Goal: Find contact information: Find contact information

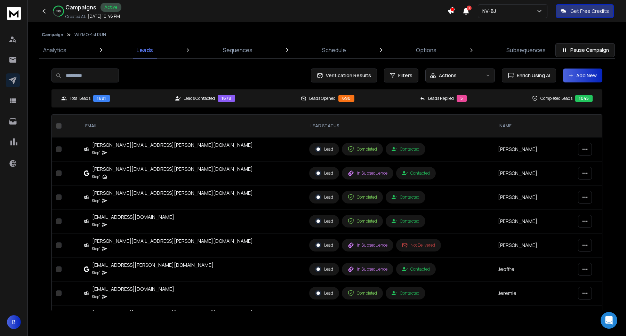
scroll to position [1252, 0]
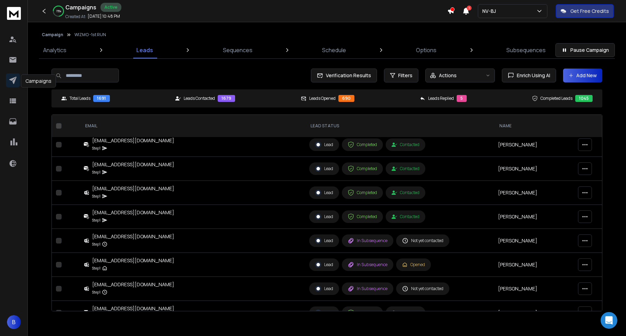
click at [16, 79] on icon at bounding box center [13, 80] width 8 height 8
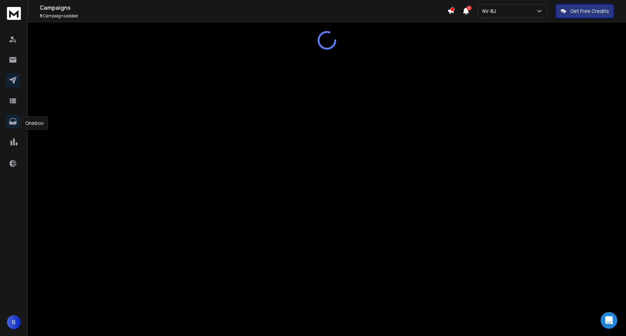
click at [13, 122] on icon at bounding box center [13, 121] width 8 height 8
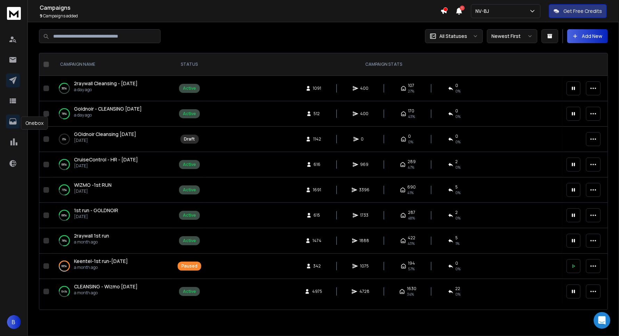
click at [15, 124] on icon at bounding box center [12, 121] width 7 height 6
click at [12, 122] on icon at bounding box center [13, 121] width 8 height 8
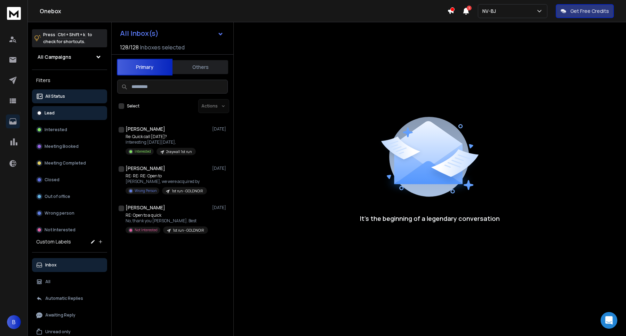
click at [77, 116] on button "Lead" at bounding box center [69, 113] width 75 height 14
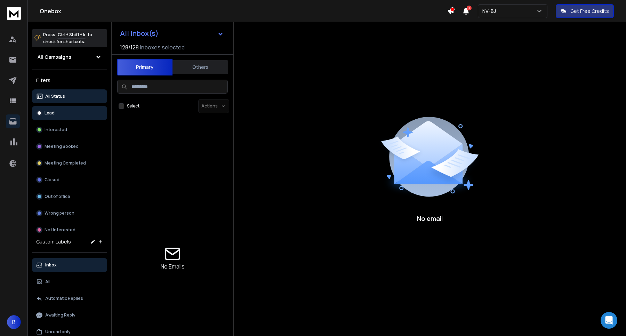
click at [46, 95] on p "All Status" at bounding box center [55, 97] width 20 height 6
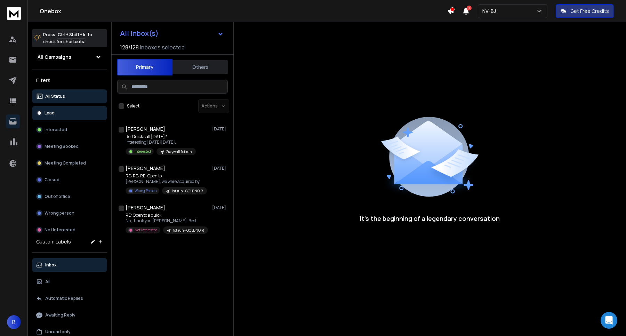
click at [54, 115] on button "Lead" at bounding box center [69, 113] width 75 height 14
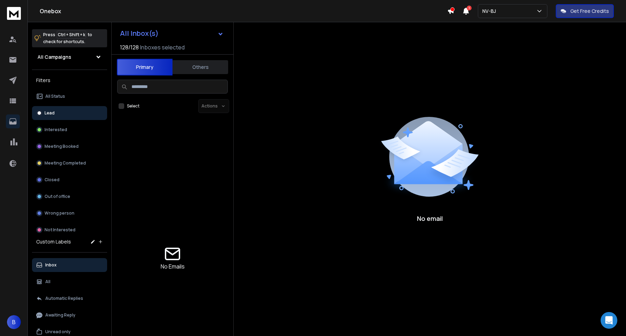
click at [63, 114] on button "Lead" at bounding box center [69, 113] width 75 height 14
click at [15, 86] on link at bounding box center [13, 80] width 14 height 14
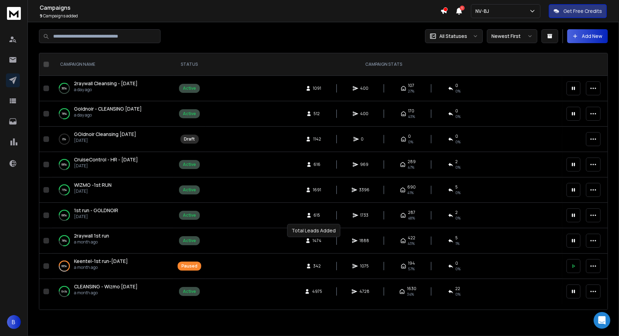
click at [317, 242] on span "1474" at bounding box center [317, 241] width 9 height 6
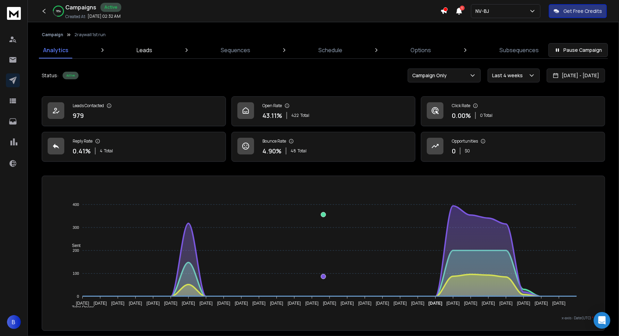
click at [142, 51] on p "Leads" at bounding box center [145, 50] width 16 height 8
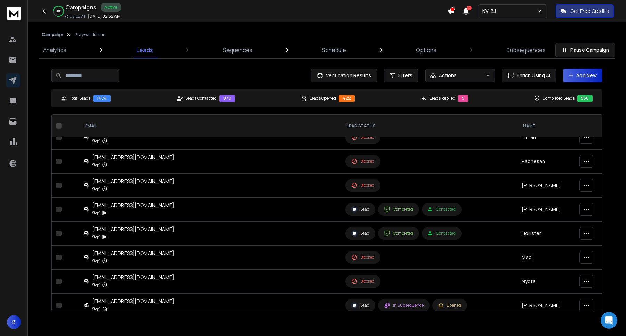
scroll to position [1600, 0]
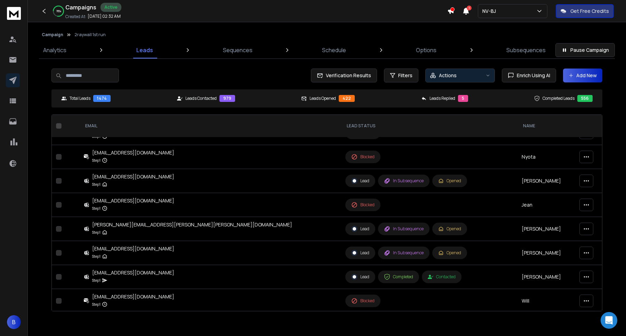
click at [488, 74] on icon "button" at bounding box center [487, 76] width 5 height 6
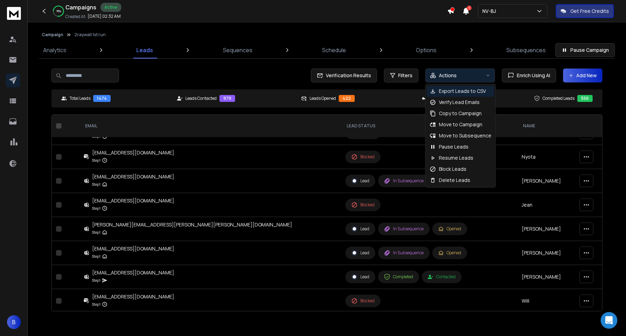
drag, startPoint x: 487, startPoint y: 71, endPoint x: 474, endPoint y: 75, distance: 13.3
click at [485, 71] on button "Actions" at bounding box center [460, 76] width 70 height 14
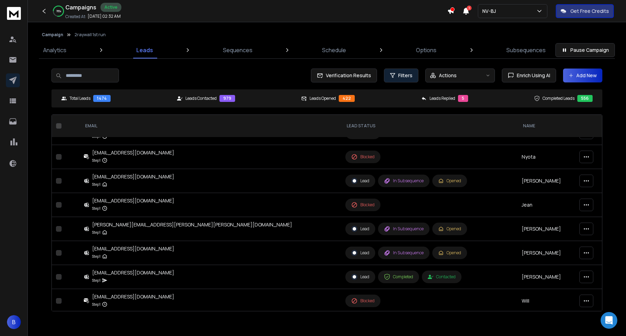
click at [397, 77] on button "Filters" at bounding box center [401, 76] width 34 height 14
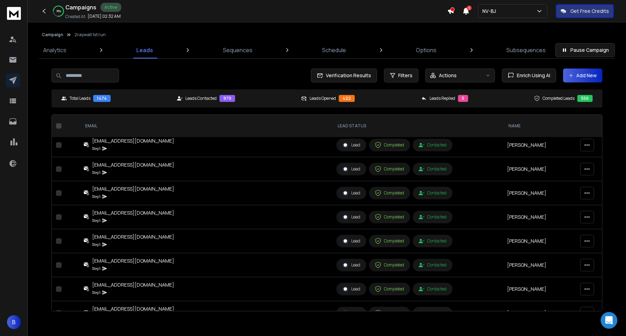
scroll to position [2499, 0]
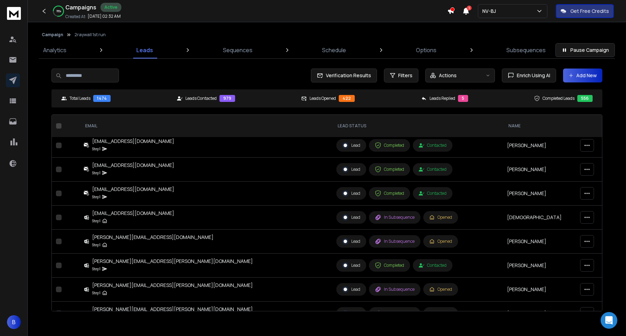
click at [518, 225] on td "[DEMOGRAPHIC_DATA]" at bounding box center [539, 218] width 73 height 24
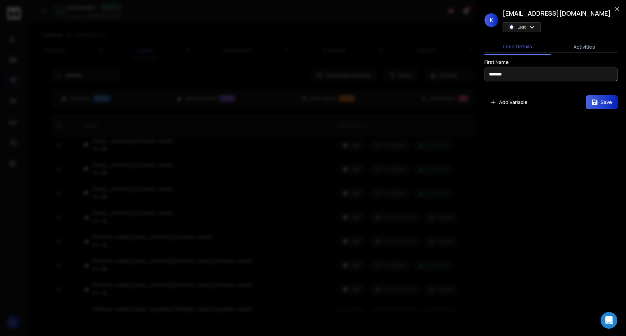
click at [550, 11] on h1 "[EMAIL_ADDRESS][DOMAIN_NAME]" at bounding box center [556, 13] width 108 height 10
copy h1 "[EMAIL_ADDRESS][DOMAIN_NAME]"
drag, startPoint x: 615, startPoint y: 9, endPoint x: 609, endPoint y: 14, distance: 7.7
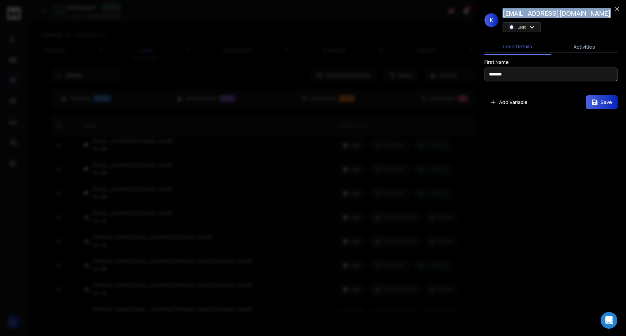
click at [615, 9] on icon "button" at bounding box center [616, 9] width 7 height 7
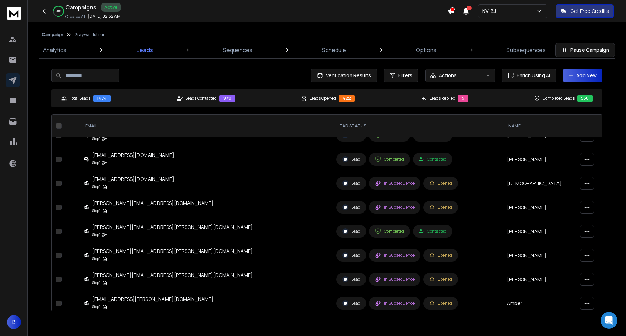
scroll to position [2586, 0]
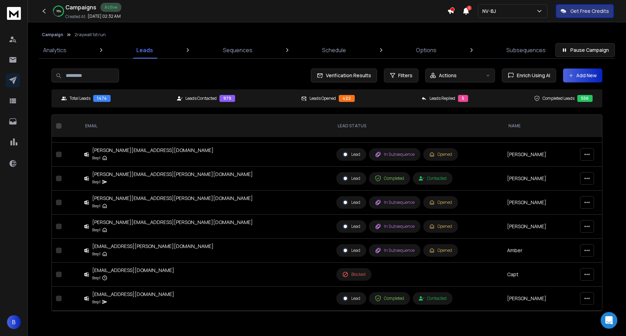
click at [479, 161] on div "Lead In Subsequence Opened" at bounding box center [417, 154] width 162 height 13
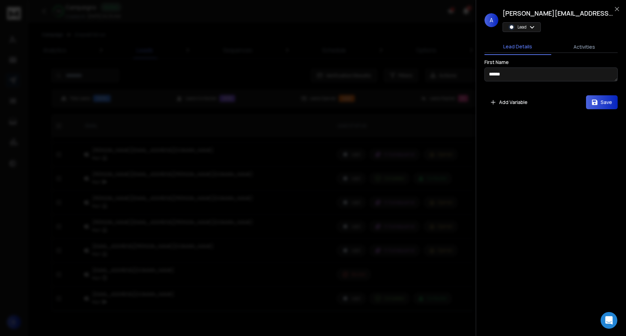
click at [547, 9] on h1 "[PERSON_NAME][EMAIL_ADDRESS][DOMAIN_NAME]" at bounding box center [557, 13] width 111 height 10
copy h1 "[PERSON_NAME][EMAIL_ADDRESS][DOMAIN_NAME]"
click at [499, 71] on textarea "******" at bounding box center [550, 74] width 133 height 14
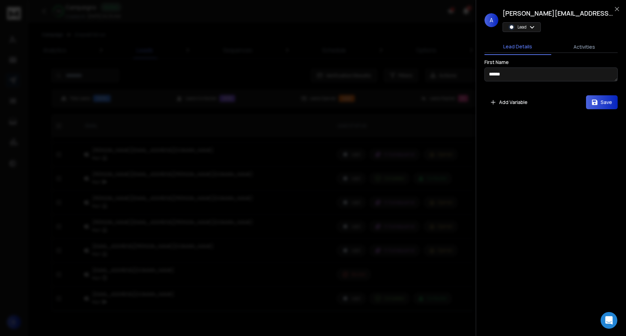
click at [499, 71] on textarea "******" at bounding box center [550, 74] width 133 height 14
click at [618, 6] on icon "button" at bounding box center [616, 9] width 7 height 7
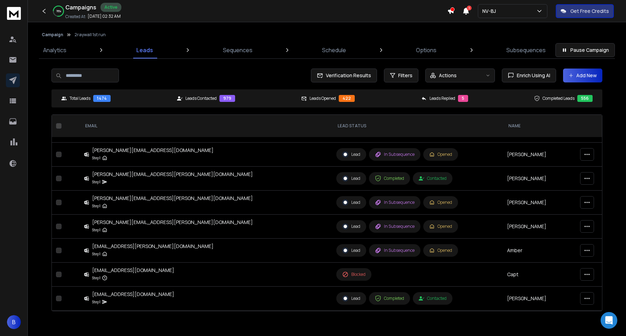
click at [423, 209] on div "Lead In Subsequence Opened" at bounding box center [417, 202] width 162 height 13
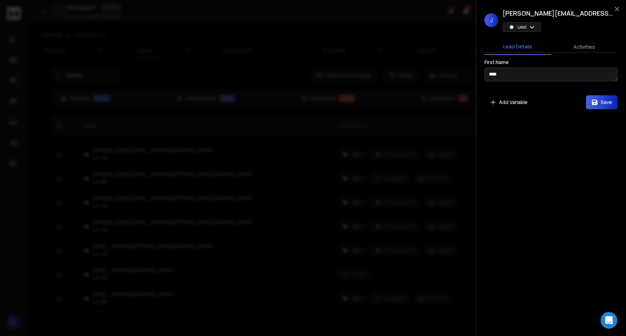
click at [529, 13] on h1 "[PERSON_NAME][EMAIL_ADDRESS][PERSON_NAME][DOMAIN_NAME]" at bounding box center [557, 13] width 111 height 10
copy h1 "[PERSON_NAME][EMAIL_ADDRESS][PERSON_NAME][DOMAIN_NAME]"
click at [618, 6] on icon "button" at bounding box center [616, 9] width 7 height 7
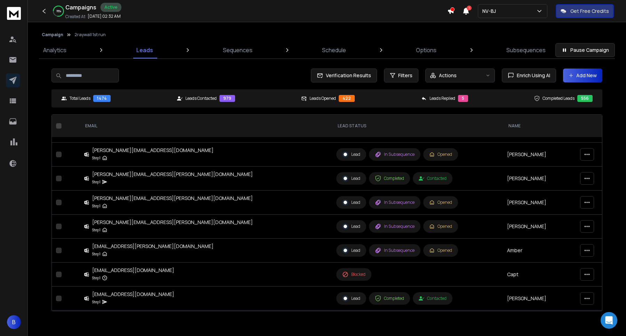
click at [399, 226] on td "Lead In Subsequence Opened" at bounding box center [417, 227] width 171 height 24
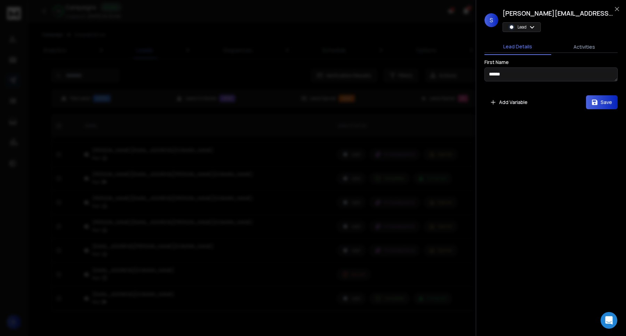
click at [538, 12] on h1 "[PERSON_NAME][EMAIL_ADDRESS][PERSON_NAME][DOMAIN_NAME]" at bounding box center [557, 13] width 111 height 10
copy h1 "[PERSON_NAME][EMAIL_ADDRESS][PERSON_NAME][DOMAIN_NAME]"
drag, startPoint x: 617, startPoint y: 9, endPoint x: 573, endPoint y: 102, distance: 102.3
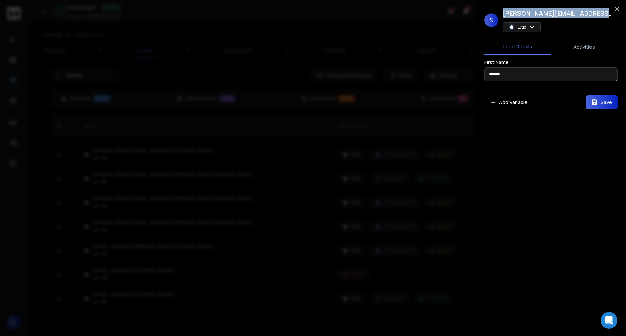
click at [617, 9] on icon "button" at bounding box center [616, 8] width 3 height 3
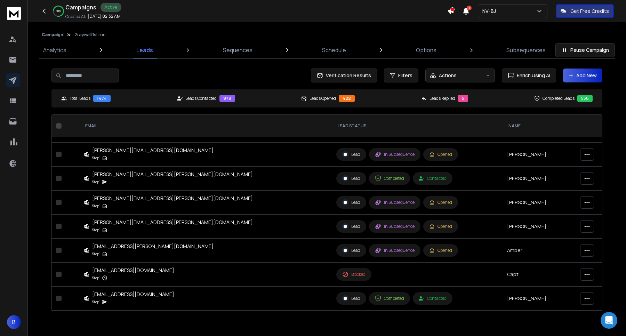
click at [429, 257] on div "Lead In Subsequence Opened" at bounding box center [417, 250] width 162 height 13
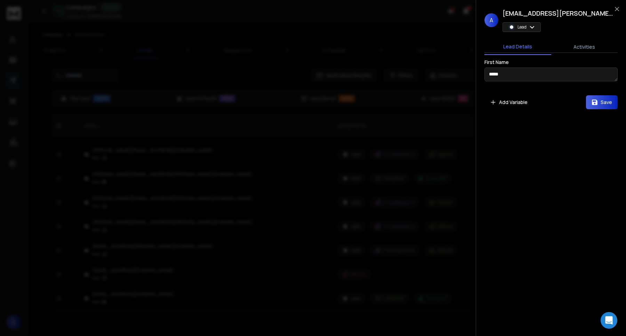
click at [542, 14] on h1 "[EMAIL_ADDRESS][PERSON_NAME][DOMAIN_NAME]" at bounding box center [557, 13] width 111 height 10
copy h1 "[EMAIL_ADDRESS][PERSON_NAME][DOMAIN_NAME]"
click at [617, 9] on icon "button" at bounding box center [616, 8] width 3 height 3
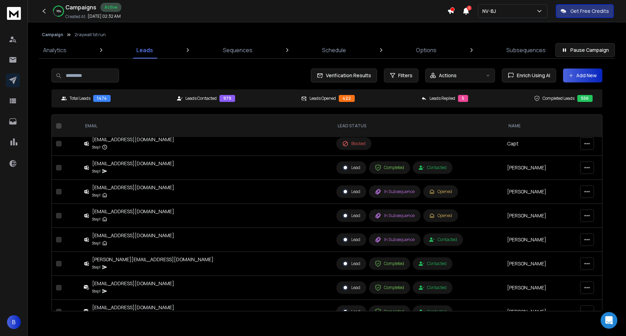
scroll to position [2716, 0]
click at [505, 203] on td "[PERSON_NAME]" at bounding box center [539, 192] width 73 height 24
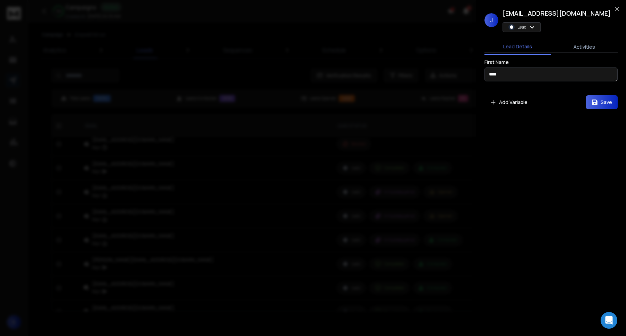
click at [540, 11] on h1 "[EMAIL_ADDRESS][DOMAIN_NAME]" at bounding box center [556, 13] width 108 height 10
copy h1 "[EMAIL_ADDRESS][DOMAIN_NAME]"
click at [617, 9] on icon "button" at bounding box center [616, 8] width 3 height 3
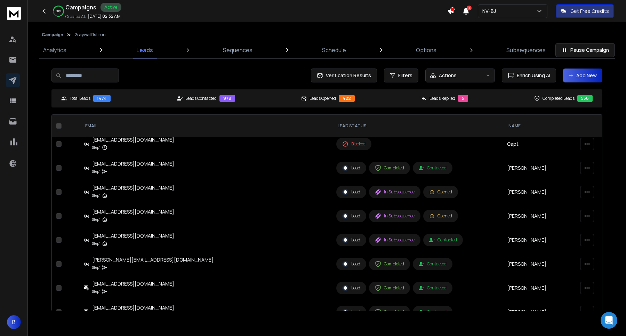
click at [417, 222] on div "Lead In Subsequence Opened" at bounding box center [417, 216] width 162 height 13
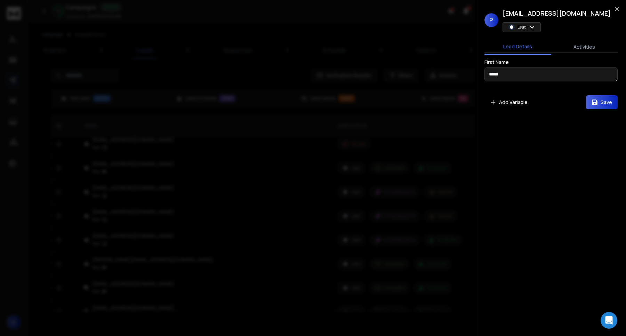
click at [531, 15] on h1 "[EMAIL_ADDRESS][DOMAIN_NAME]" at bounding box center [556, 13] width 108 height 10
copy h1 "[EMAIL_ADDRESS][DOMAIN_NAME]"
click at [614, 10] on icon "button" at bounding box center [616, 9] width 7 height 7
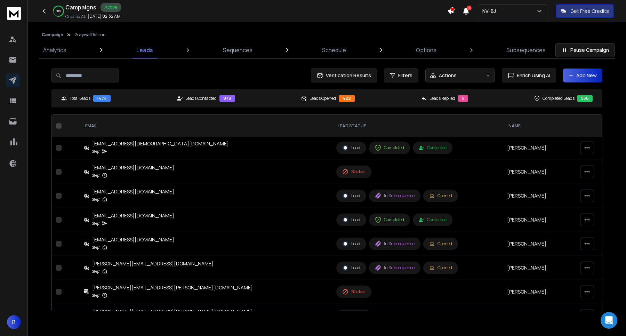
scroll to position [2977, 0]
click at [514, 202] on td "[PERSON_NAME]" at bounding box center [539, 195] width 73 height 24
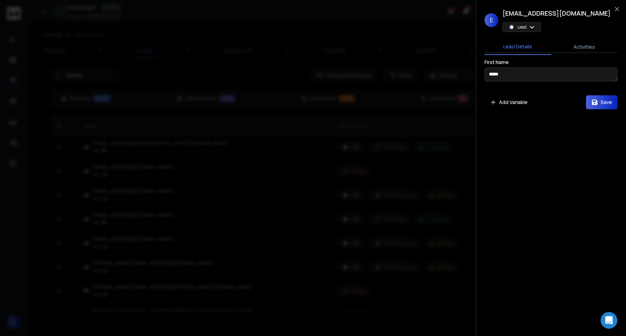
click at [531, 10] on h1 "[EMAIL_ADDRESS][DOMAIN_NAME]" at bounding box center [556, 13] width 108 height 10
copy h1 "[EMAIL_ADDRESS][DOMAIN_NAME]"
click at [616, 6] on icon "button" at bounding box center [616, 9] width 7 height 7
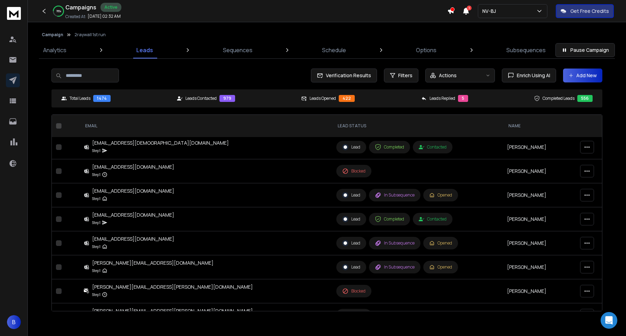
click at [427, 249] on div "Lead In Subsequence Opened" at bounding box center [417, 243] width 162 height 13
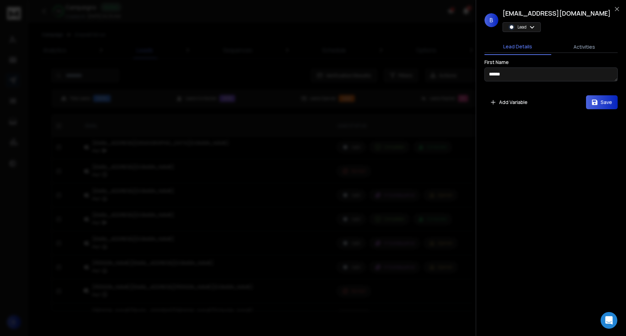
click at [528, 13] on h1 "[EMAIL_ADDRESS][DOMAIN_NAME]" at bounding box center [556, 13] width 108 height 10
copy h1 "[EMAIL_ADDRESS][DOMAIN_NAME]"
click at [614, 8] on icon "button" at bounding box center [616, 9] width 7 height 7
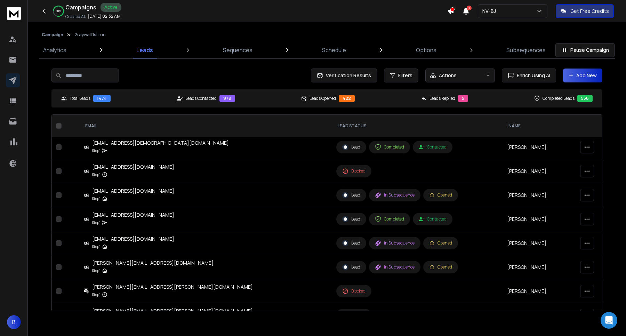
click at [428, 273] on div "Lead In Subsequence Opened" at bounding box center [417, 267] width 162 height 13
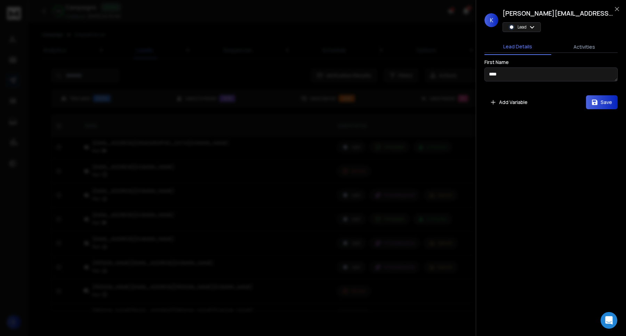
click at [545, 13] on h1 "[PERSON_NAME][EMAIL_ADDRESS][DOMAIN_NAME]" at bounding box center [557, 13] width 111 height 10
copy h1 "[PERSON_NAME][EMAIL_ADDRESS][DOMAIN_NAME]"
drag, startPoint x: 615, startPoint y: 9, endPoint x: 604, endPoint y: 27, distance: 20.6
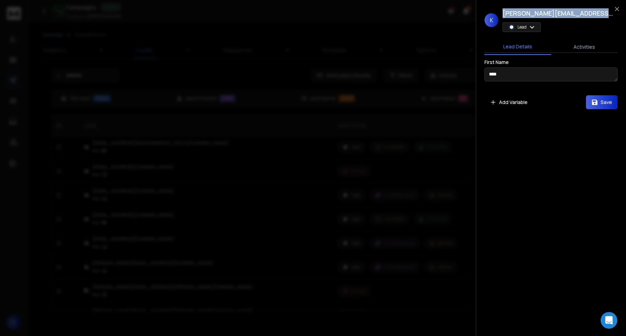
click at [615, 9] on icon "button" at bounding box center [616, 9] width 7 height 7
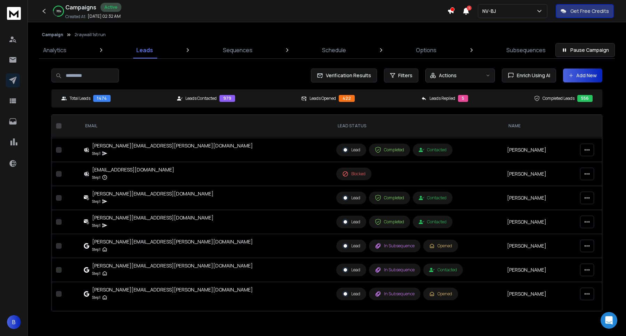
scroll to position [3442, 0]
click at [443, 247] on div "Lead In Subsequence Opened" at bounding box center [417, 245] width 162 height 13
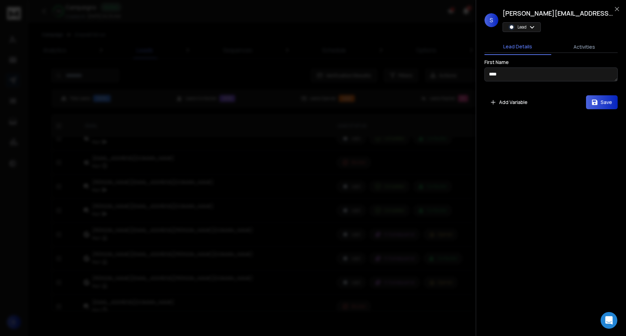
click at [534, 11] on h1 "[PERSON_NAME][EMAIL_ADDRESS][PERSON_NAME][DOMAIN_NAME]" at bounding box center [557, 13] width 111 height 10
click at [614, 9] on icon "button" at bounding box center [616, 9] width 7 height 7
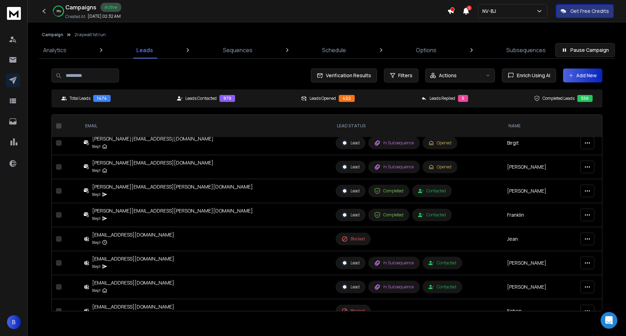
scroll to position [6892, 0]
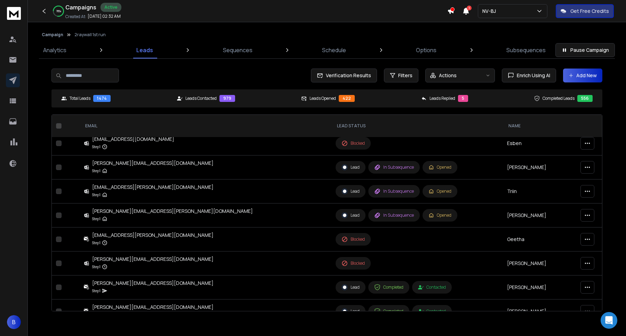
click at [485, 174] on div "Lead In Subsequence Opened" at bounding box center [417, 167] width 163 height 13
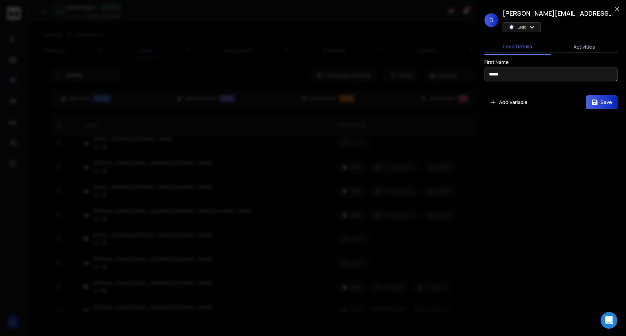
click at [552, 11] on h1 "[PERSON_NAME][EMAIL_ADDRESS][DOMAIN_NAME]" at bounding box center [557, 13] width 111 height 10
drag, startPoint x: 616, startPoint y: 8, endPoint x: 614, endPoint y: 13, distance: 5.3
click at [616, 8] on icon "button" at bounding box center [616, 8] width 3 height 3
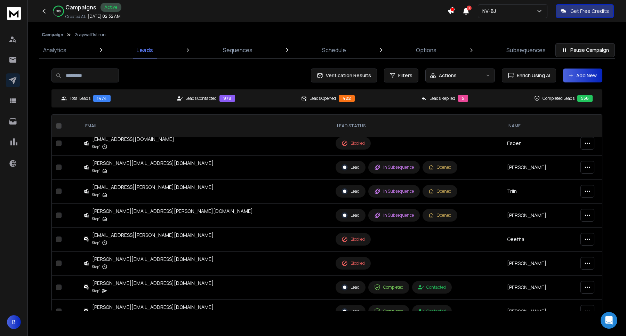
click at [515, 203] on td "Triin" at bounding box center [539, 191] width 73 height 24
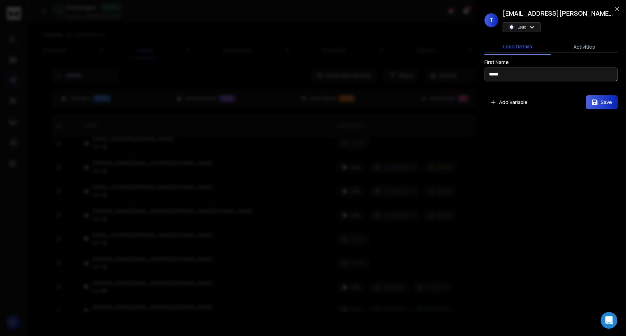
click at [547, 15] on h1 "[EMAIL_ADDRESS][PERSON_NAME][DOMAIN_NAME]" at bounding box center [557, 13] width 111 height 10
click at [621, 8] on div "Multi Select Table Sheet T [EMAIL_ADDRESS][PERSON_NAME][DOMAIN_NAME] Lead Lead …" at bounding box center [551, 168] width 150 height 336
click at [616, 6] on icon "button" at bounding box center [616, 9] width 7 height 7
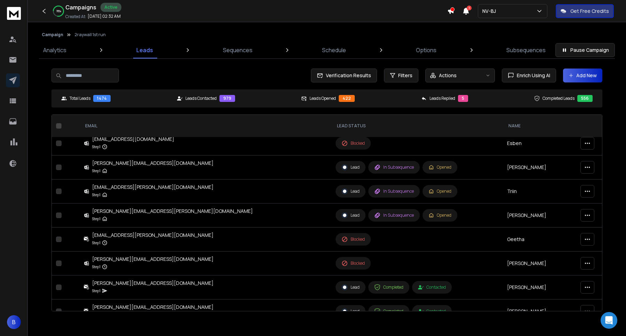
click at [472, 222] on div "Lead In Subsequence Opened" at bounding box center [417, 215] width 163 height 13
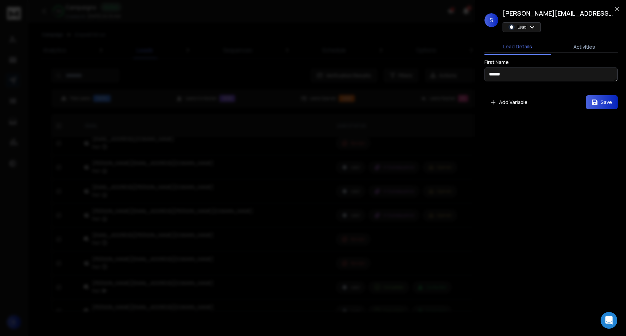
click at [564, 13] on h1 "[PERSON_NAME][EMAIL_ADDRESS][PERSON_NAME][DOMAIN_NAME]" at bounding box center [557, 13] width 111 height 10
click at [617, 9] on icon "button" at bounding box center [616, 8] width 3 height 3
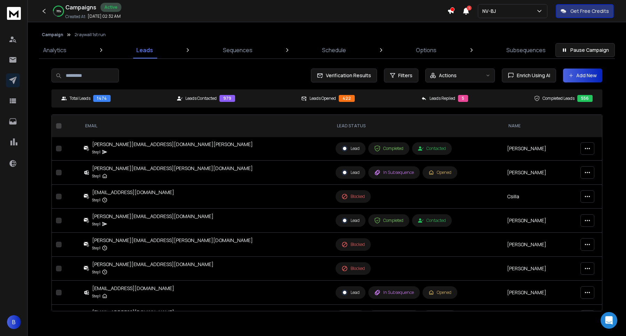
scroll to position [7487, 0]
click at [514, 184] on td "[PERSON_NAME]" at bounding box center [539, 172] width 73 height 24
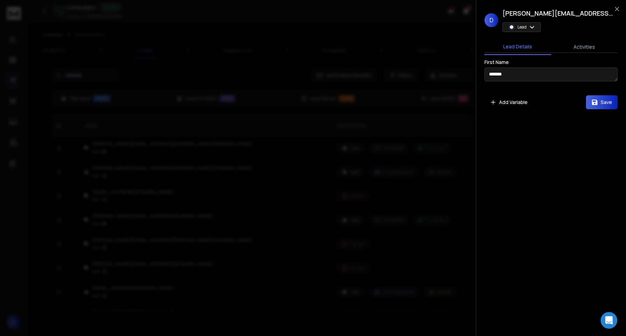
click at [547, 12] on h1 "[PERSON_NAME][EMAIL_ADDRESS][PERSON_NAME][DOMAIN_NAME]" at bounding box center [557, 13] width 111 height 10
click at [616, 10] on icon "button" at bounding box center [616, 9] width 7 height 7
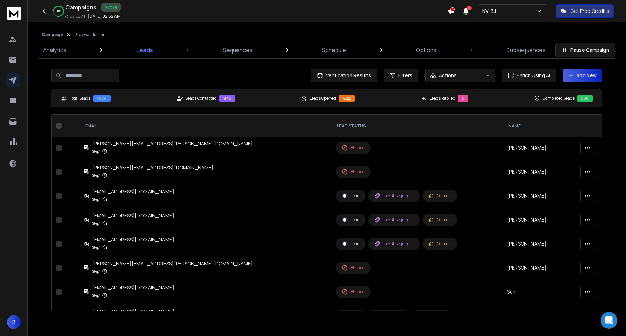
scroll to position [7617, 0]
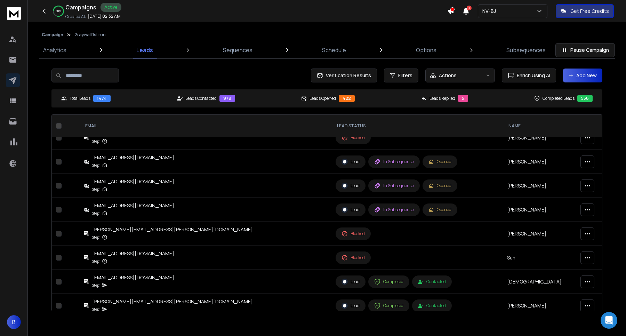
click at [448, 168] on div "Lead In Subsequence Opened" at bounding box center [417, 161] width 163 height 13
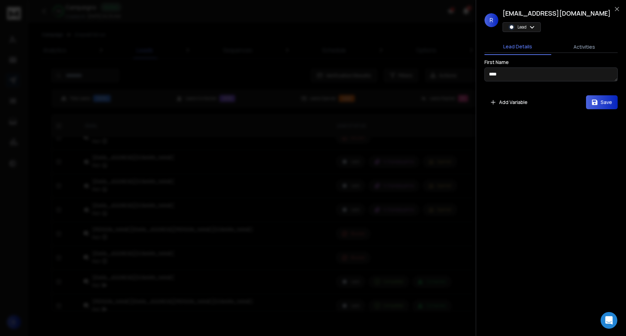
click at [519, 13] on h1 "[EMAIL_ADDRESS][DOMAIN_NAME]" at bounding box center [556, 13] width 108 height 10
drag, startPoint x: 617, startPoint y: 8, endPoint x: 519, endPoint y: 159, distance: 179.7
click at [617, 8] on icon "button" at bounding box center [616, 9] width 7 height 7
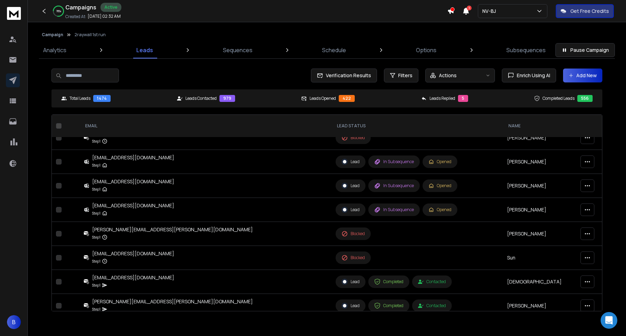
click at [419, 192] on div "Lead In Subsequence Opened" at bounding box center [417, 185] width 163 height 13
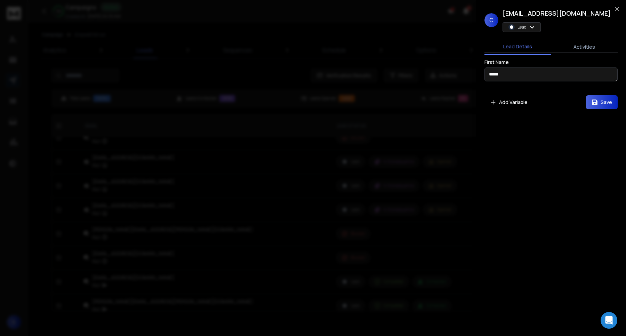
click at [418, 205] on div at bounding box center [313, 168] width 626 height 336
click at [418, 206] on div at bounding box center [313, 168] width 626 height 336
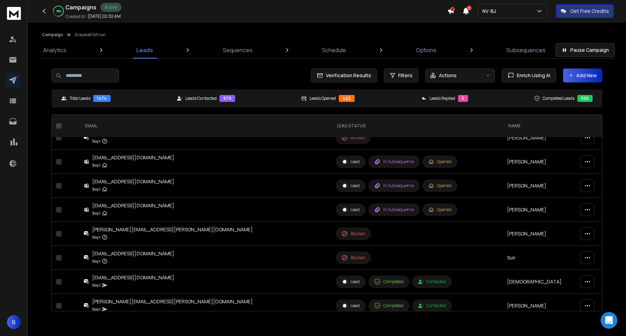
click at [493, 192] on div "Lead In Subsequence Opened" at bounding box center [417, 185] width 163 height 13
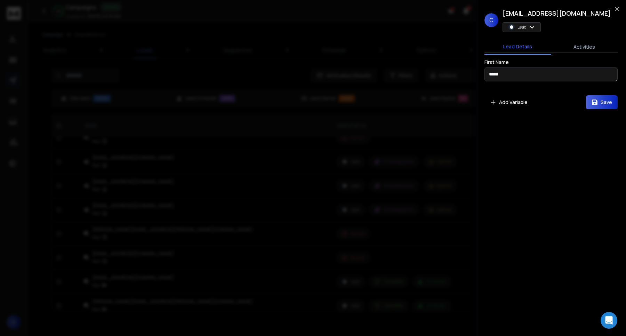
click at [519, 11] on h1 "[EMAIL_ADDRESS][DOMAIN_NAME]" at bounding box center [556, 13] width 108 height 10
drag, startPoint x: 618, startPoint y: 9, endPoint x: 607, endPoint y: 82, distance: 74.1
click at [618, 9] on icon "button" at bounding box center [616, 9] width 7 height 7
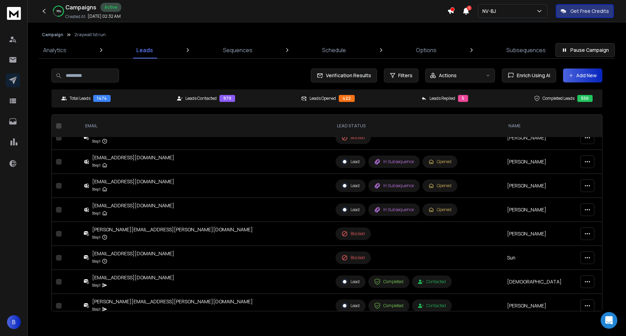
click at [503, 222] on td "Lead In Subsequence Opened" at bounding box center [417, 210] width 172 height 24
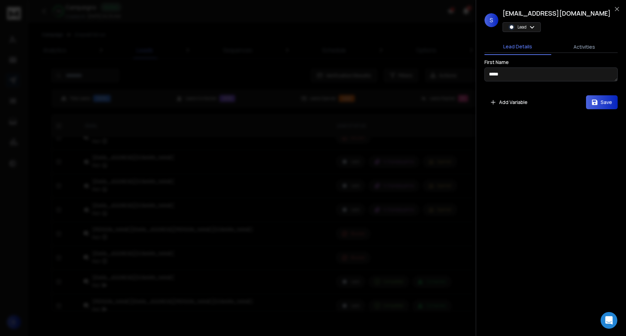
click at [510, 13] on h1 "[EMAIL_ADDRESS][DOMAIN_NAME]" at bounding box center [556, 13] width 108 height 10
click at [615, 9] on icon "button" at bounding box center [616, 9] width 7 height 7
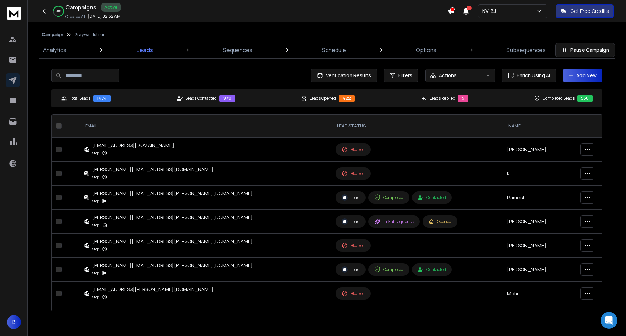
scroll to position [8256, 0]
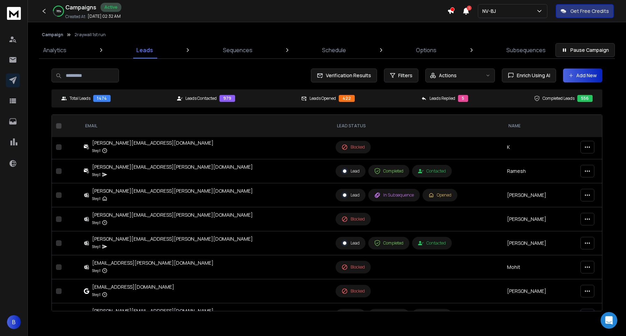
click at [431, 201] on div "Lead In Subsequence Opened" at bounding box center [417, 195] width 163 height 13
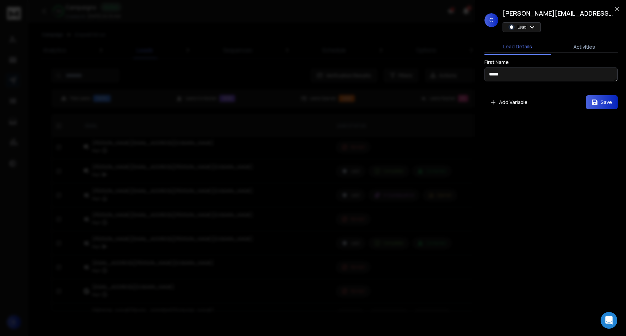
click at [563, 12] on h1 "[PERSON_NAME][EMAIL_ADDRESS][PERSON_NAME][DOMAIN_NAME]" at bounding box center [557, 13] width 111 height 10
drag, startPoint x: 616, startPoint y: 8, endPoint x: 229, endPoint y: 199, distance: 431.5
click at [616, 8] on icon "button" at bounding box center [616, 8] width 3 height 3
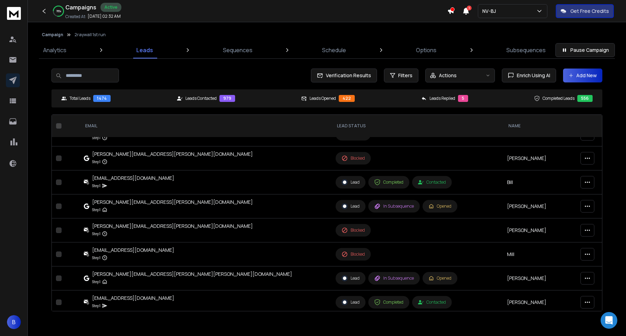
scroll to position [8691, 0]
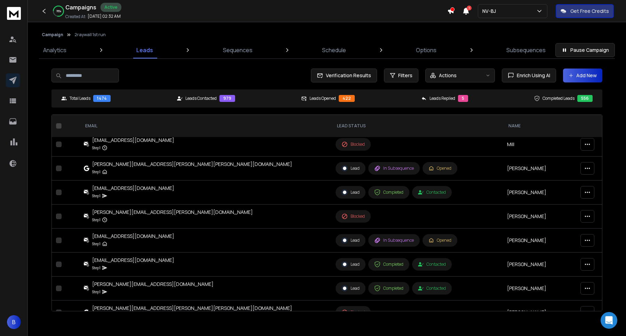
click at [499, 175] on div "Lead In Subsequence Opened" at bounding box center [417, 168] width 163 height 13
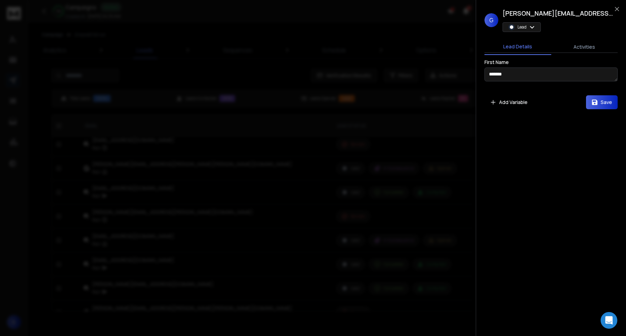
click at [542, 12] on h1 "[PERSON_NAME][EMAIL_ADDRESS][PERSON_NAME][PERSON_NAME][DOMAIN_NAME]" at bounding box center [557, 13] width 111 height 10
click at [618, 9] on icon "button" at bounding box center [616, 8] width 3 height 3
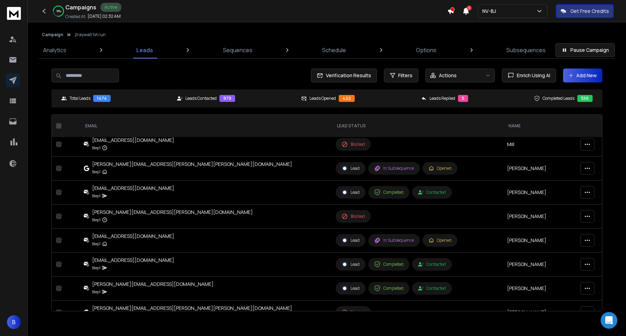
click at [536, 180] on td "[PERSON_NAME]" at bounding box center [539, 168] width 73 height 24
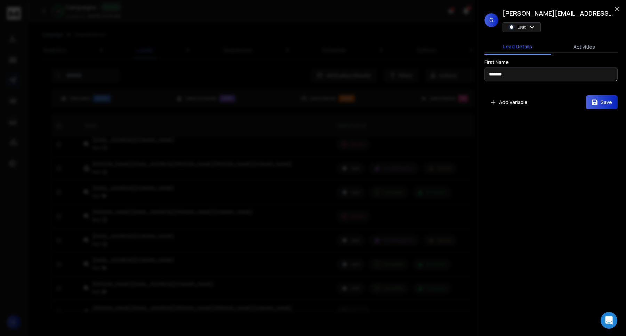
click at [541, 9] on h1 "[PERSON_NAME][EMAIL_ADDRESS][PERSON_NAME][PERSON_NAME][DOMAIN_NAME]" at bounding box center [557, 13] width 111 height 10
click at [541, 10] on h1 "[PERSON_NAME][EMAIL_ADDRESS][PERSON_NAME][PERSON_NAME][DOMAIN_NAME]" at bounding box center [557, 13] width 111 height 10
drag, startPoint x: 618, startPoint y: 10, endPoint x: 621, endPoint y: 10, distance: 3.5
click at [618, 9] on icon "button" at bounding box center [616, 8] width 3 height 3
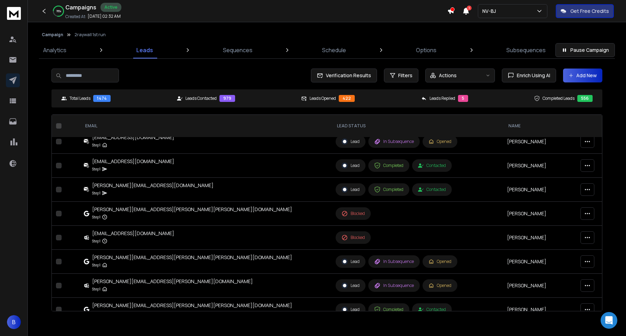
scroll to position [8777, 0]
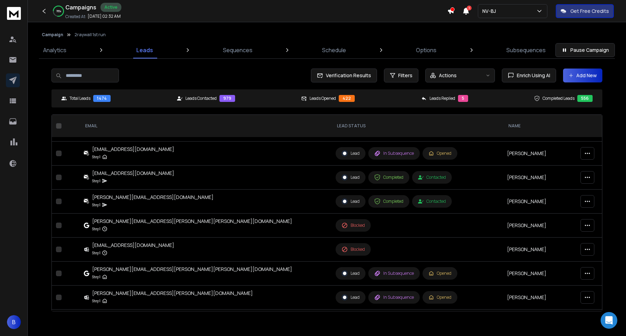
click at [446, 160] on div "Lead In Subsequence Opened" at bounding box center [417, 153] width 163 height 13
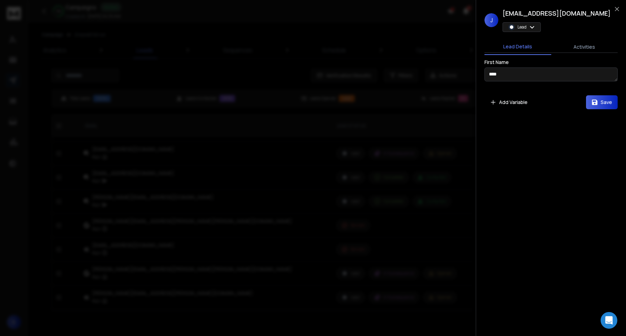
click at [533, 9] on h1 "[EMAIL_ADDRESS][DOMAIN_NAME]" at bounding box center [556, 13] width 108 height 10
click at [614, 9] on icon "button" at bounding box center [616, 9] width 7 height 7
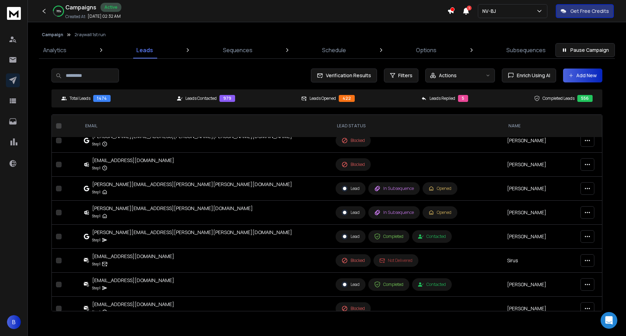
scroll to position [8864, 0]
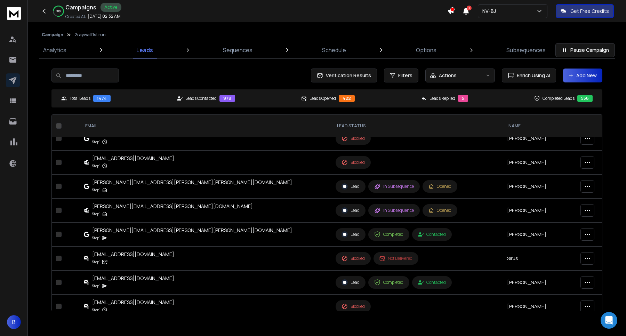
click at [454, 193] on div "Lead In Subsequence Opened" at bounding box center [417, 186] width 163 height 13
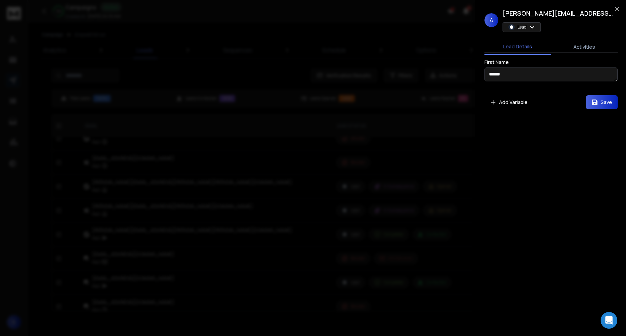
click at [537, 15] on h1 "[PERSON_NAME][EMAIL_ADDRESS][PERSON_NAME][PERSON_NAME][DOMAIN_NAME]" at bounding box center [557, 13] width 111 height 10
drag, startPoint x: 618, startPoint y: 6, endPoint x: 498, endPoint y: 195, distance: 224.0
click at [618, 6] on icon "button" at bounding box center [616, 9] width 7 height 7
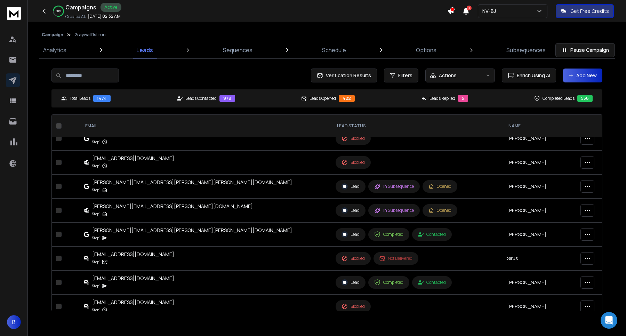
click at [441, 217] on div "Lead In Subsequence Opened" at bounding box center [417, 210] width 163 height 13
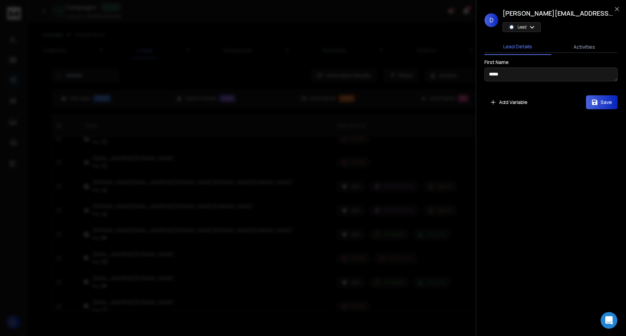
click at [557, 8] on h1 "[PERSON_NAME][EMAIL_ADDRESS][PERSON_NAME][DOMAIN_NAME]" at bounding box center [557, 13] width 111 height 10
click at [557, 9] on h1 "[PERSON_NAME][EMAIL_ADDRESS][PERSON_NAME][DOMAIN_NAME]" at bounding box center [557, 13] width 111 height 10
click at [616, 9] on icon "button" at bounding box center [616, 8] width 3 height 3
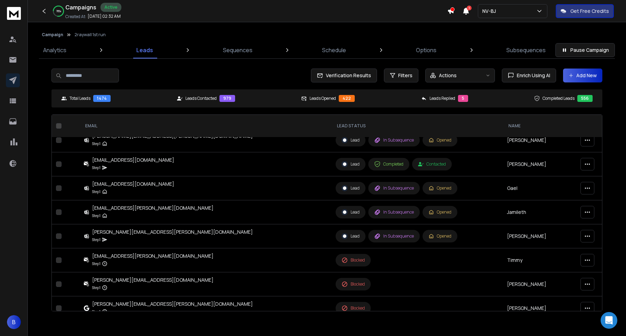
scroll to position [9299, 0]
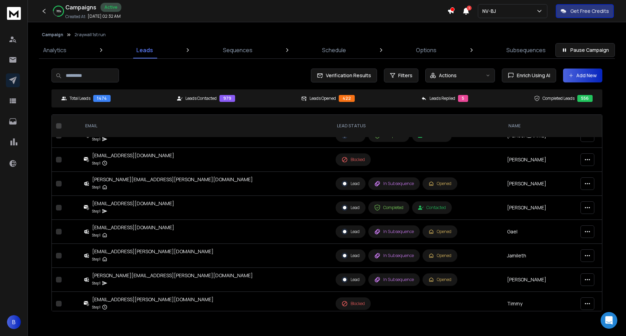
click at [470, 190] on div "Lead In Subsequence Opened" at bounding box center [417, 183] width 163 height 13
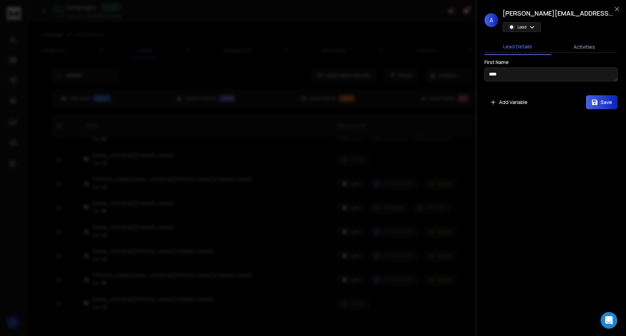
click at [539, 11] on h1 "[PERSON_NAME][EMAIL_ADDRESS][PERSON_NAME][DOMAIN_NAME]" at bounding box center [557, 13] width 111 height 10
drag, startPoint x: 618, startPoint y: 8, endPoint x: 487, endPoint y: 194, distance: 228.1
click at [618, 8] on icon "button" at bounding box center [616, 9] width 7 height 7
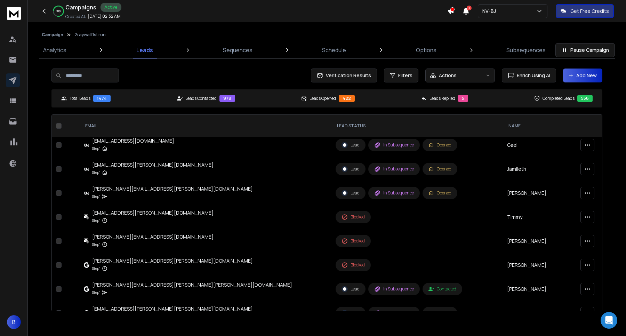
scroll to position [9386, 0]
click at [458, 175] on div "Lead In Subsequence Opened" at bounding box center [417, 168] width 163 height 13
click at [451, 157] on td "Lead In Subsequence Opened" at bounding box center [417, 145] width 172 height 24
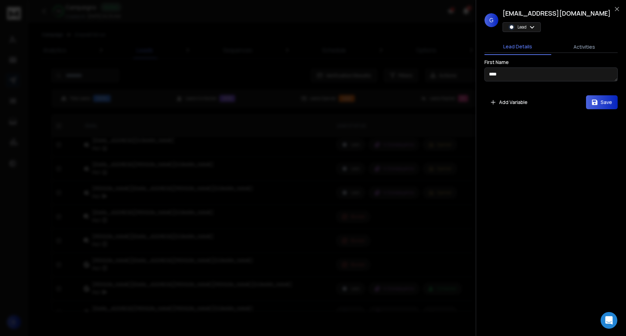
click at [522, 13] on h1 "[EMAIL_ADDRESS][DOMAIN_NAME]" at bounding box center [556, 13] width 108 height 10
click at [619, 8] on icon "button" at bounding box center [616, 9] width 7 height 7
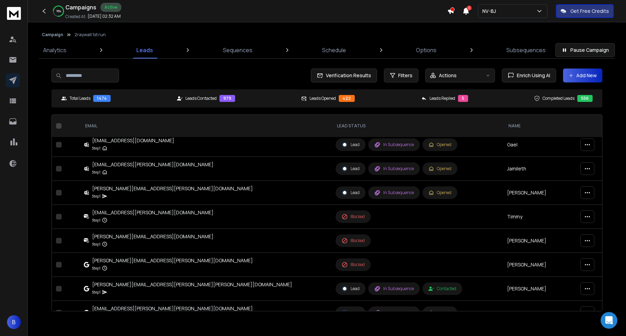
click at [453, 199] on div "Lead In Subsequence Opened" at bounding box center [417, 192] width 163 height 13
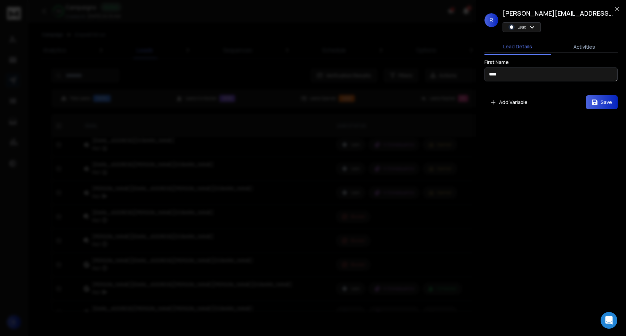
click at [555, 13] on h1 "[PERSON_NAME][EMAIL_ADDRESS][PERSON_NAME][DOMAIN_NAME]" at bounding box center [557, 13] width 111 height 10
click at [616, 11] on icon "button" at bounding box center [616, 9] width 7 height 7
